Goal: Task Accomplishment & Management: Manage account settings

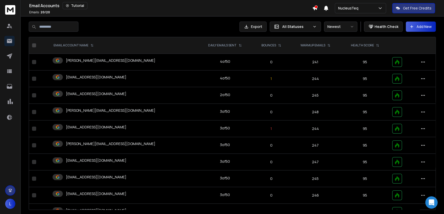
click at [365, 10] on div "NucleusTeq" at bounding box center [360, 8] width 45 height 5
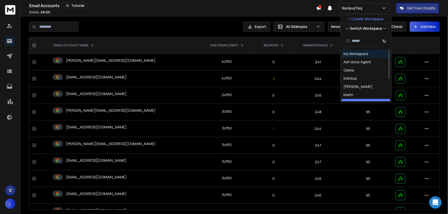
click at [353, 52] on div "My Workspace" at bounding box center [355, 53] width 25 height 5
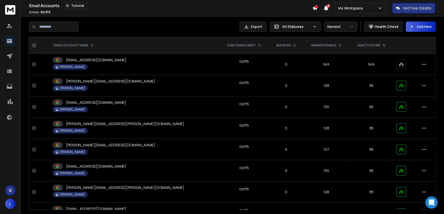
click at [339, 10] on button "My Workspace" at bounding box center [360, 8] width 51 height 10
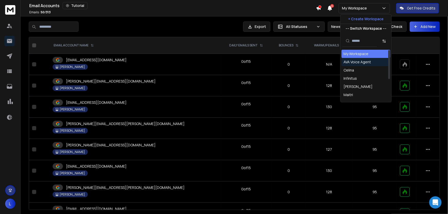
click at [362, 63] on div "AVA Voice Agent" at bounding box center [356, 62] width 27 height 5
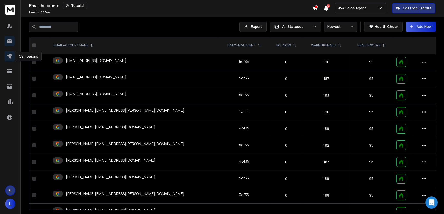
click at [10, 58] on icon at bounding box center [9, 56] width 5 height 5
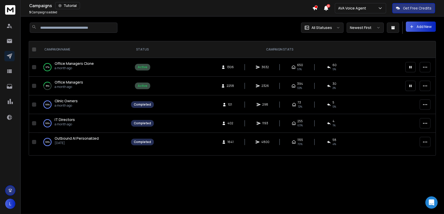
click at [77, 83] on span "Office Managers" at bounding box center [69, 82] width 28 height 5
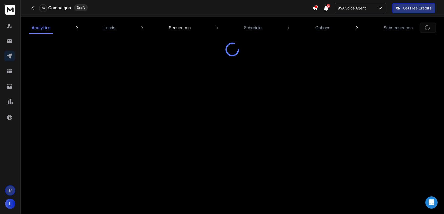
click at [175, 29] on p "Sequences" at bounding box center [180, 28] width 22 height 6
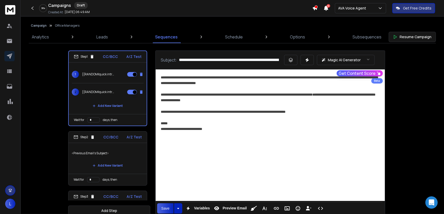
click at [104, 87] on div "2 {{RANDOM|quick intro|wanted your thoughts|inquiry for|sound interesting|usefu…" at bounding box center [108, 91] width 72 height 17
click at [100, 158] on p "<Previous Email's Subject>" at bounding box center [108, 153] width 72 height 14
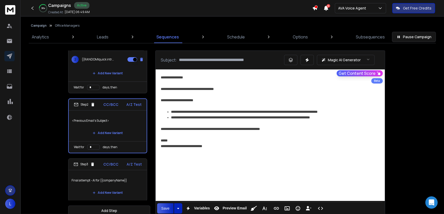
scroll to position [33, 0]
click at [102, 176] on p "Final attempt - AI for {{companyName}}" at bounding box center [108, 180] width 72 height 14
type input "**********"
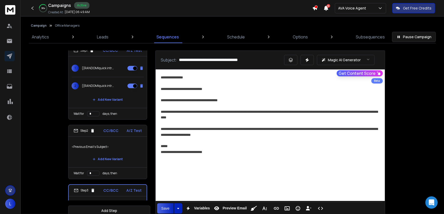
scroll to position [0, 0]
